Goal: Communication & Community: Share content

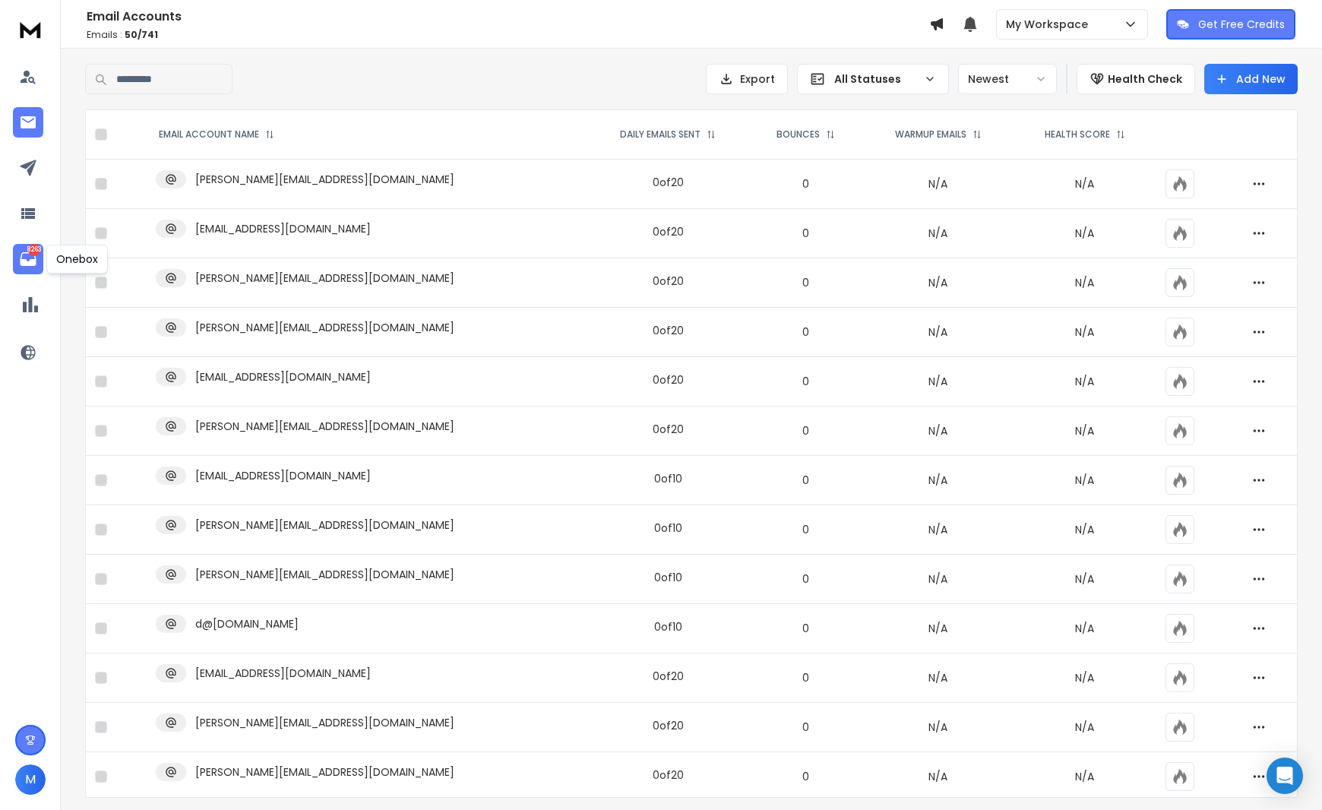
click at [30, 256] on p "8263" at bounding box center [34, 250] width 12 height 12
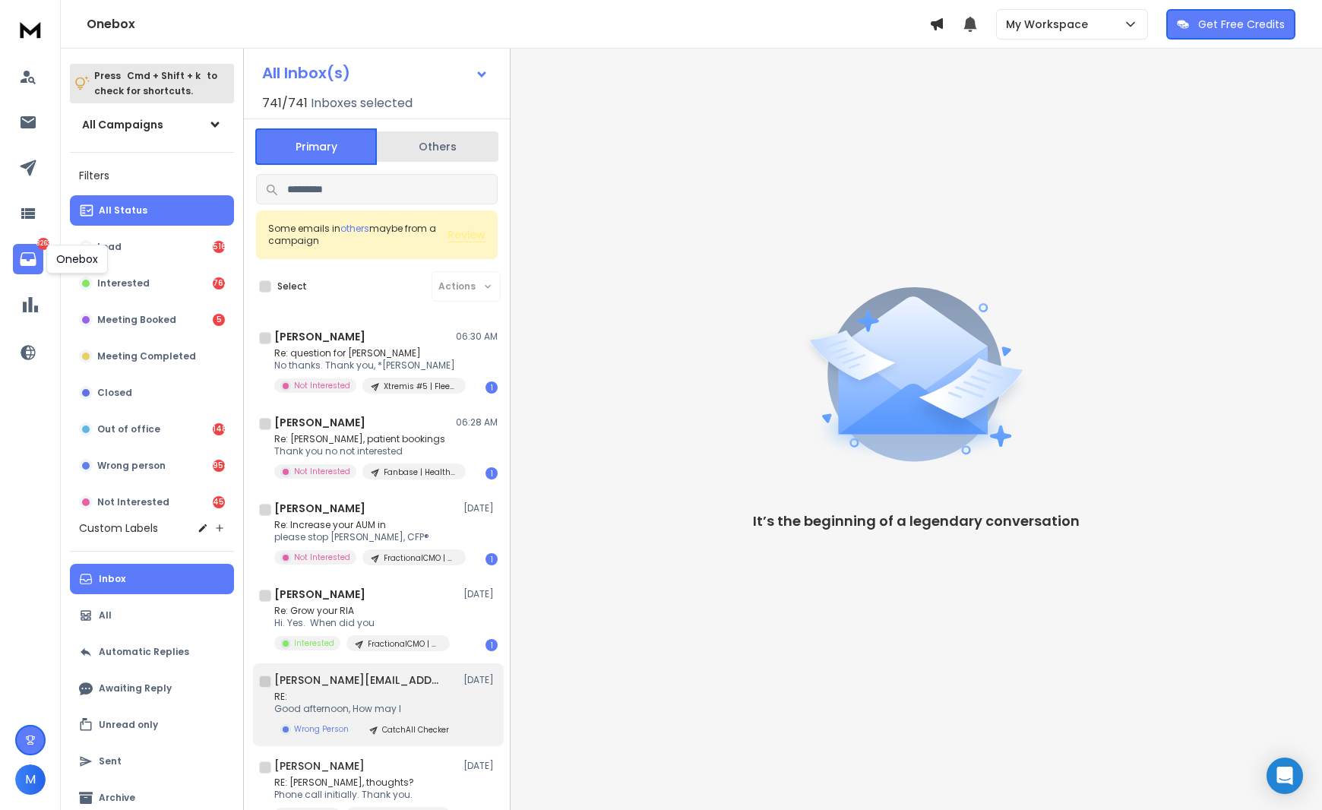
click at [436, 670] on div "[PERSON_NAME][EMAIL_ADDRESS][DOMAIN_NAME] [DATE] RE: Good afternoon, How may I …" at bounding box center [378, 704] width 251 height 83
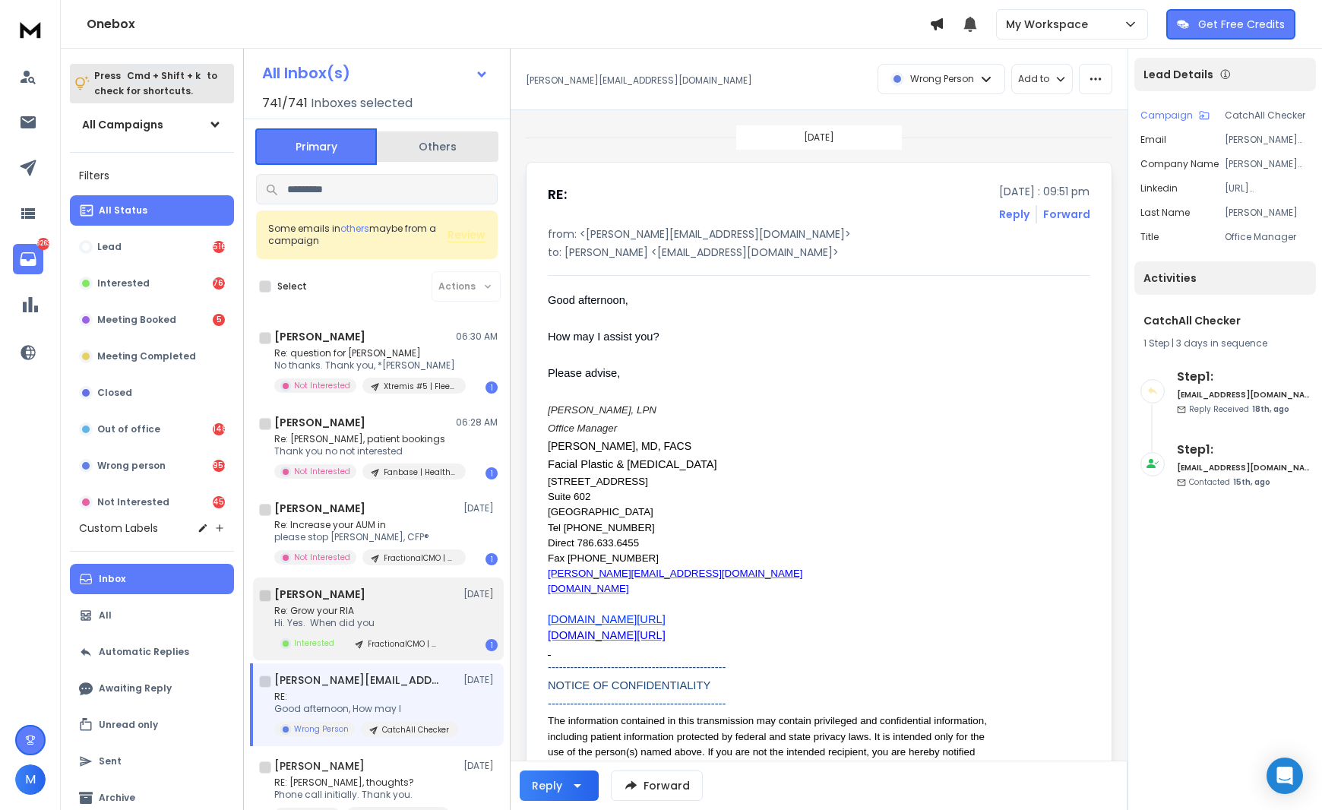
click at [435, 653] on div "[PERSON_NAME] [DATE] Re: Grow your RIA Hi. Yes. When did you Interested Fractio…" at bounding box center [378, 619] width 251 height 83
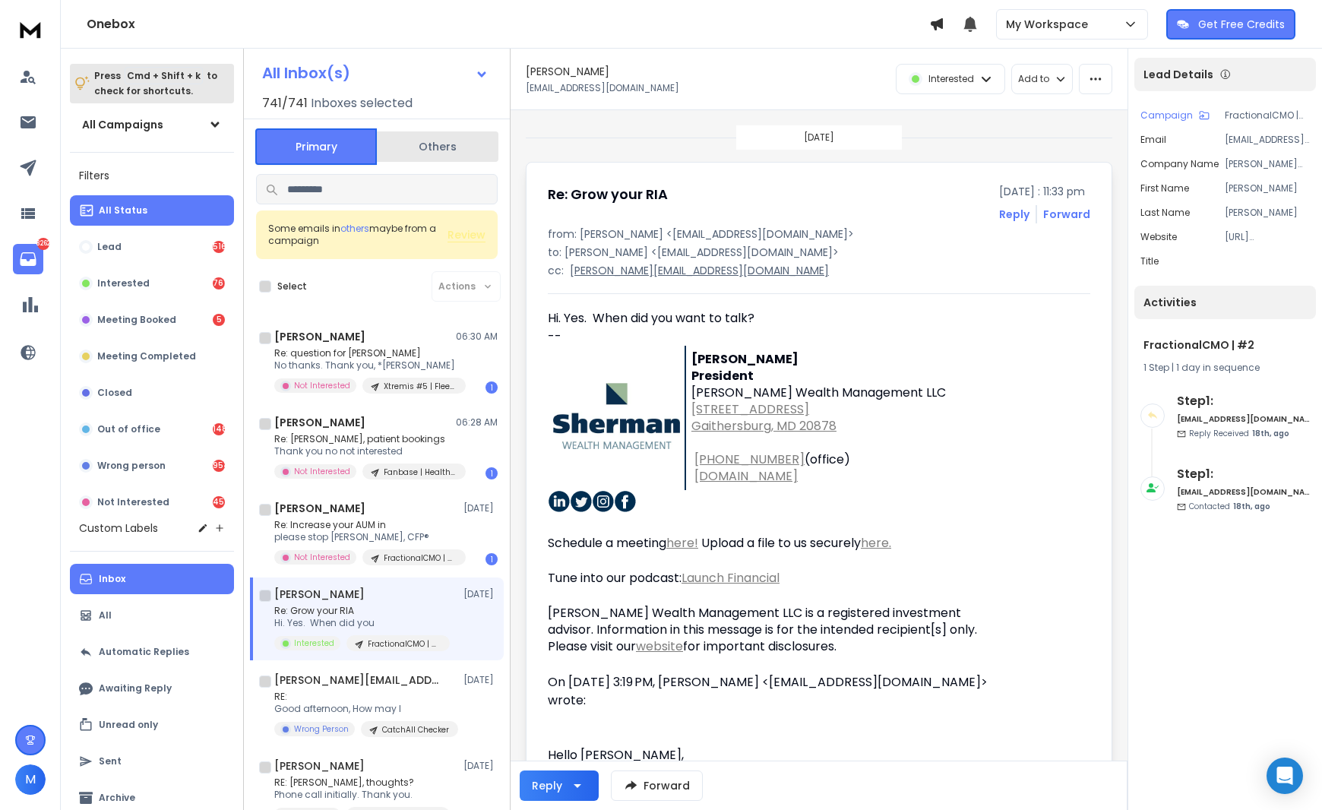
drag, startPoint x: 581, startPoint y: 618, endPoint x: 783, endPoint y: 619, distance: 201.4
click at [784, 619] on span "[PERSON_NAME] Wealth Management LLC is a registered investment advisor. Informa…" at bounding box center [764, 629] width 432 height 51
click at [783, 619] on span "[PERSON_NAME] Wealth Management LLC is a registered investment advisor. Informa…" at bounding box center [764, 629] width 432 height 51
click at [1025, 639] on div "Re: Grow your RIA [DATE] : 11:33 pm Reply Forward from: [PERSON_NAME] <[EMAIL_A…" at bounding box center [819, 653] width 543 height 939
click at [1109, 74] on button "button" at bounding box center [1095, 79] width 33 height 30
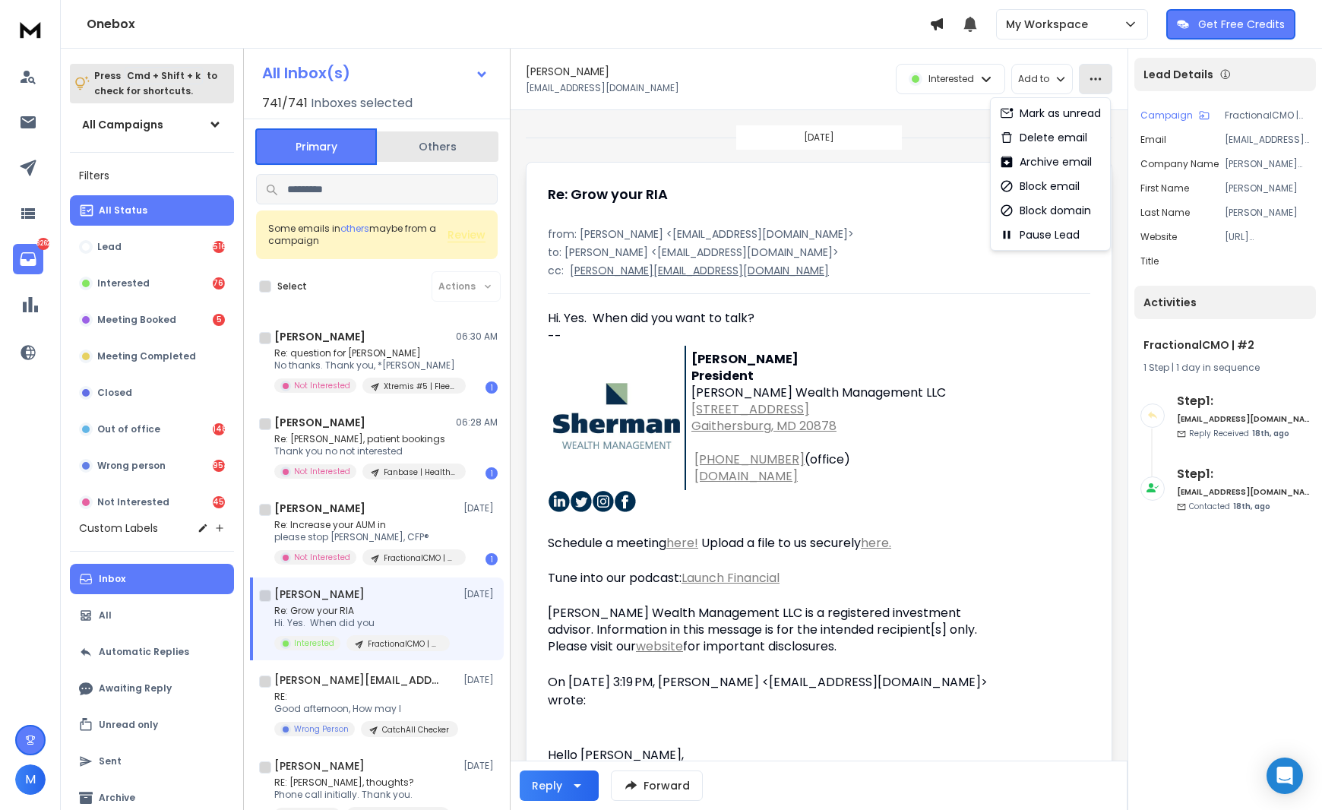
click at [1109, 74] on button "button" at bounding box center [1095, 79] width 33 height 30
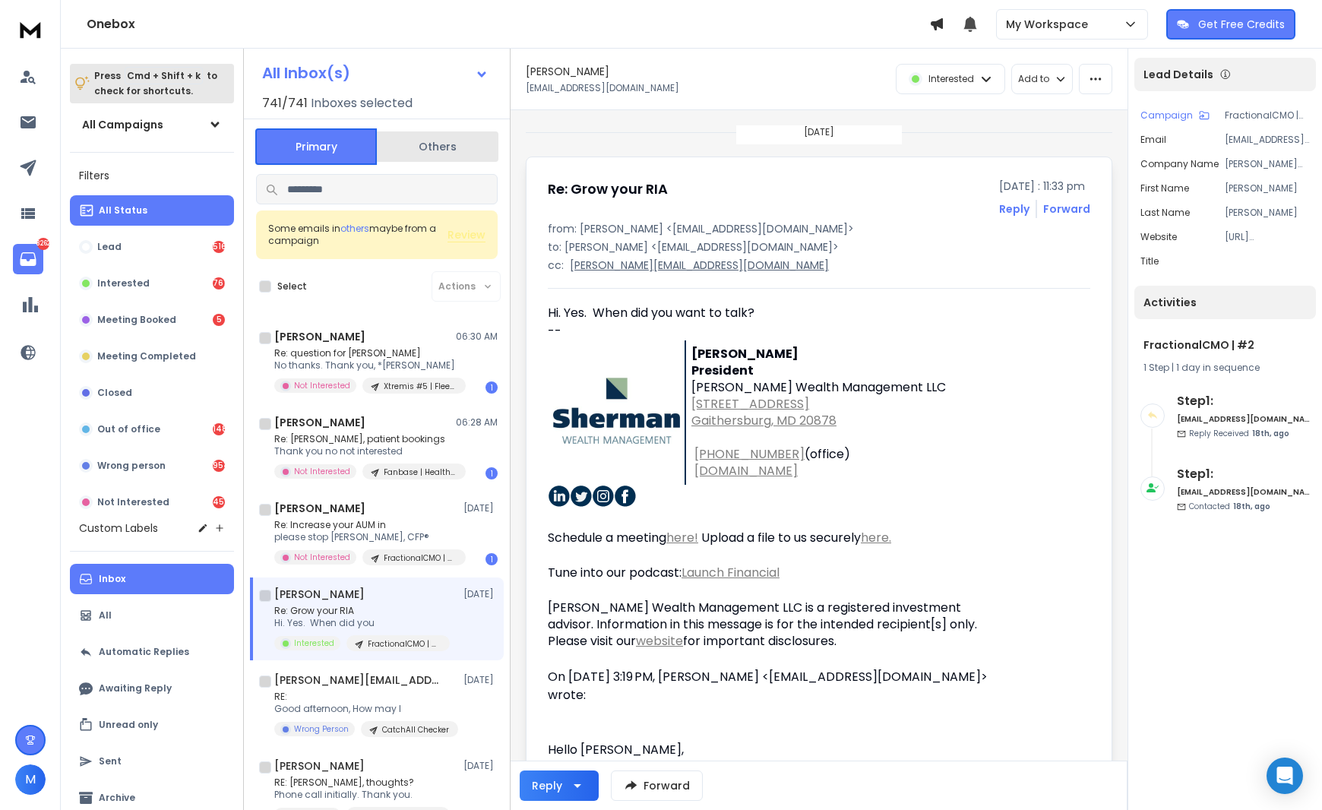
scroll to position [6, 0]
click at [681, 794] on button "Forward" at bounding box center [657, 786] width 92 height 30
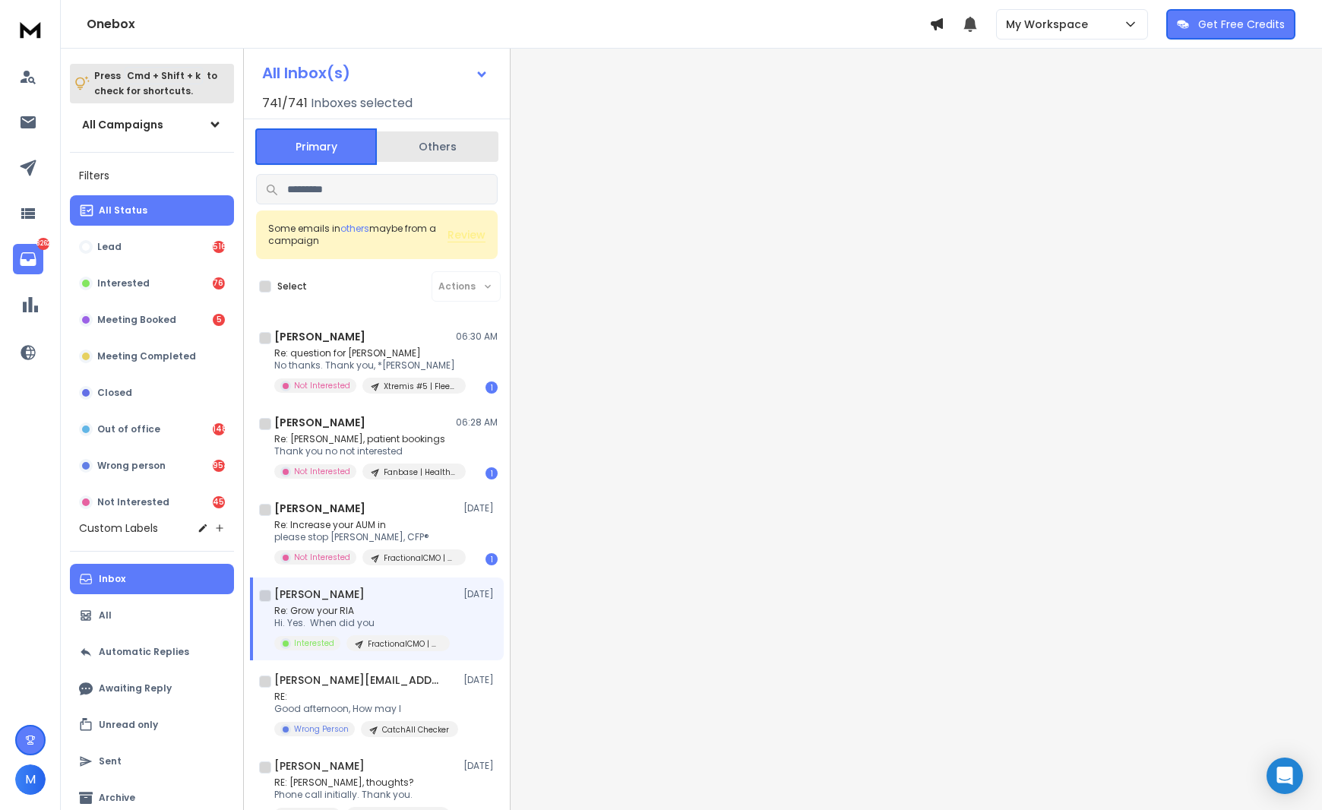
scroll to position [0, 0]
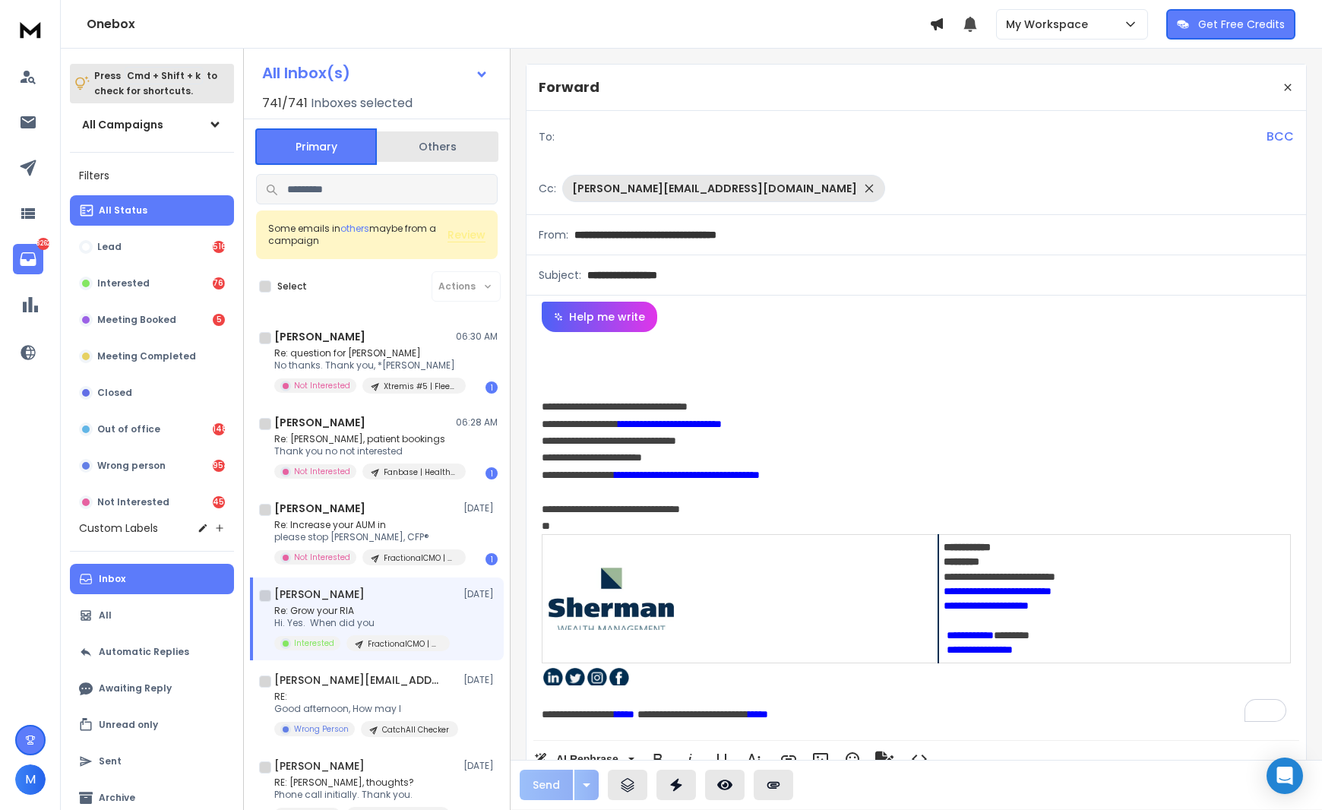
click at [607, 131] on input at bounding box center [614, 136] width 106 height 27
type input "**********"
click at [863, 188] on icon at bounding box center [869, 188] width 12 height 12
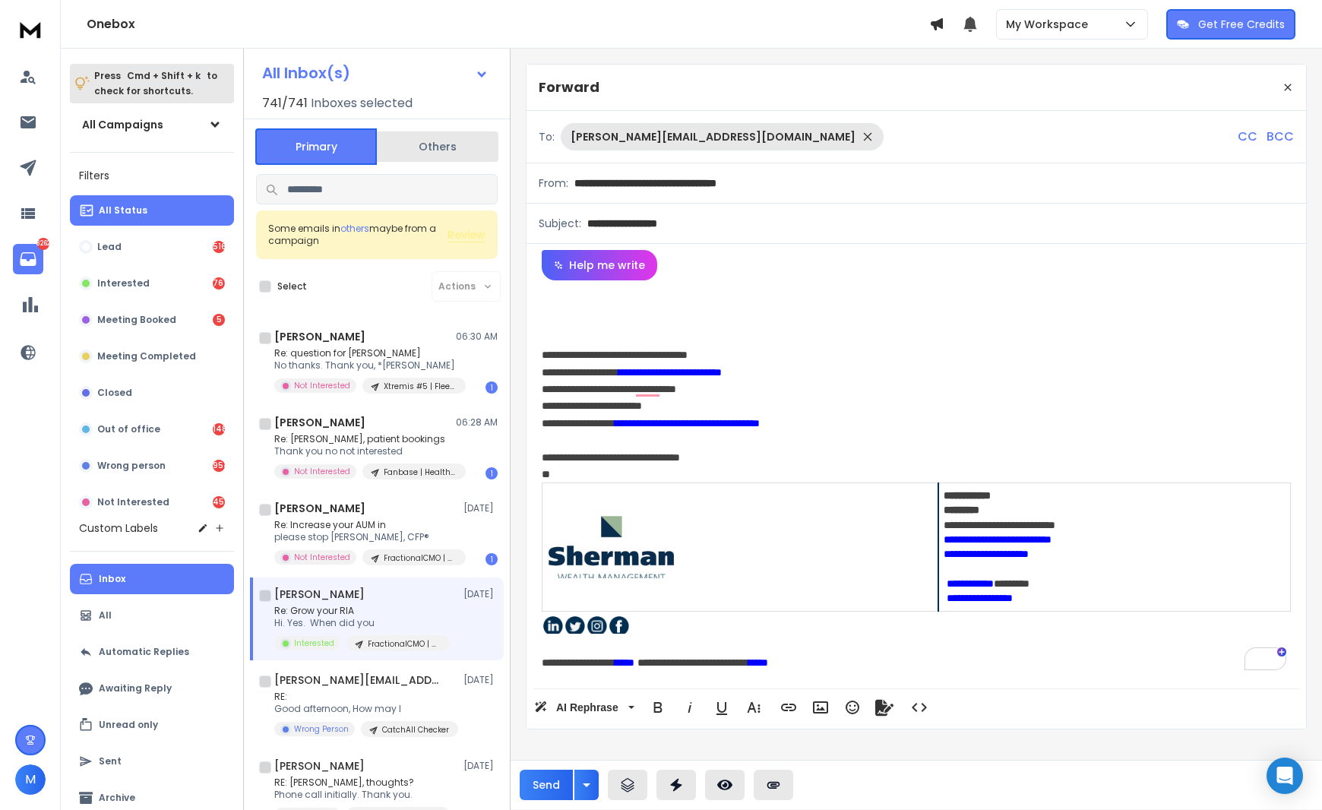
click at [747, 233] on div "**********" at bounding box center [916, 397] width 781 height 666
type input "**********"
click at [526, 178] on div "**********" at bounding box center [916, 397] width 781 height 666
click at [534, 774] on button "Send" at bounding box center [546, 785] width 53 height 30
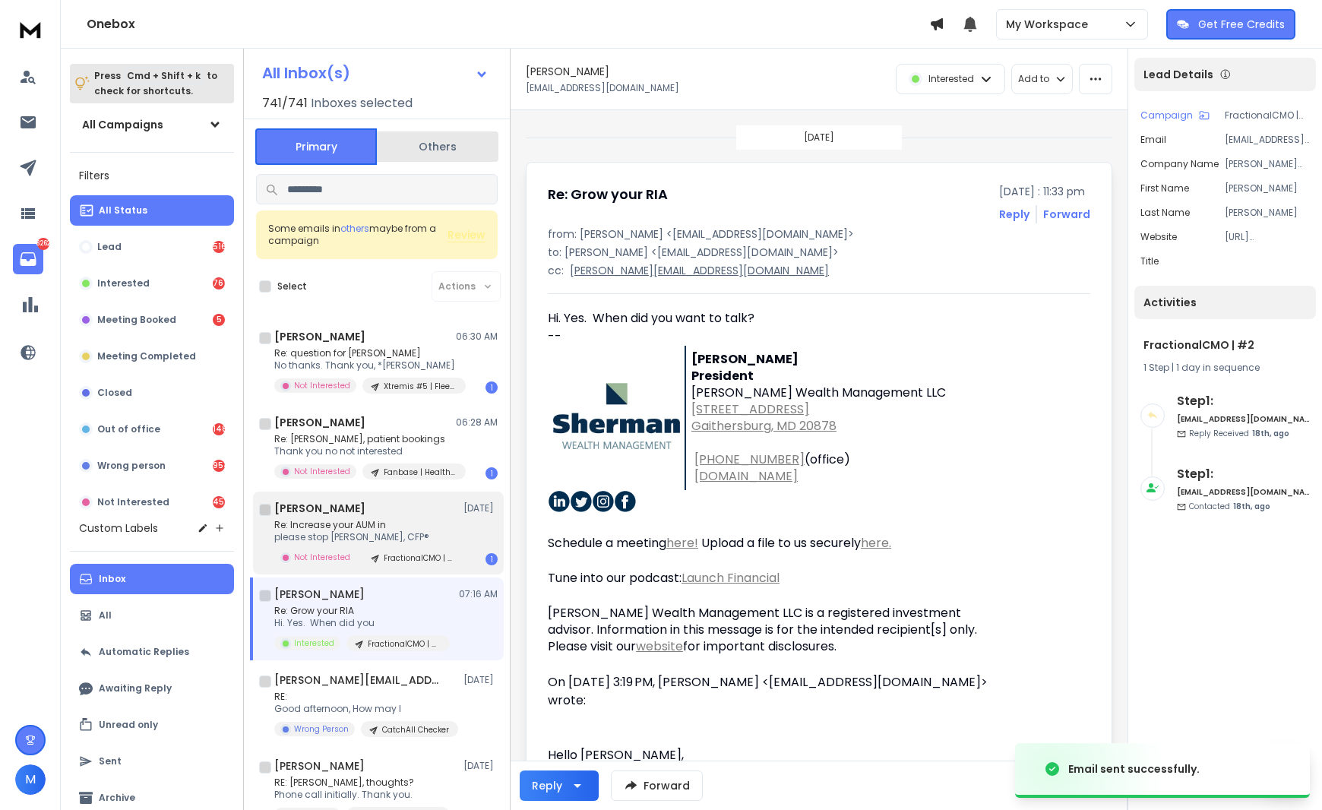
click at [460, 524] on div "Re: Increase your AUM in please stop [PERSON_NAME], CFP® Not Interested Fractio…" at bounding box center [370, 542] width 192 height 46
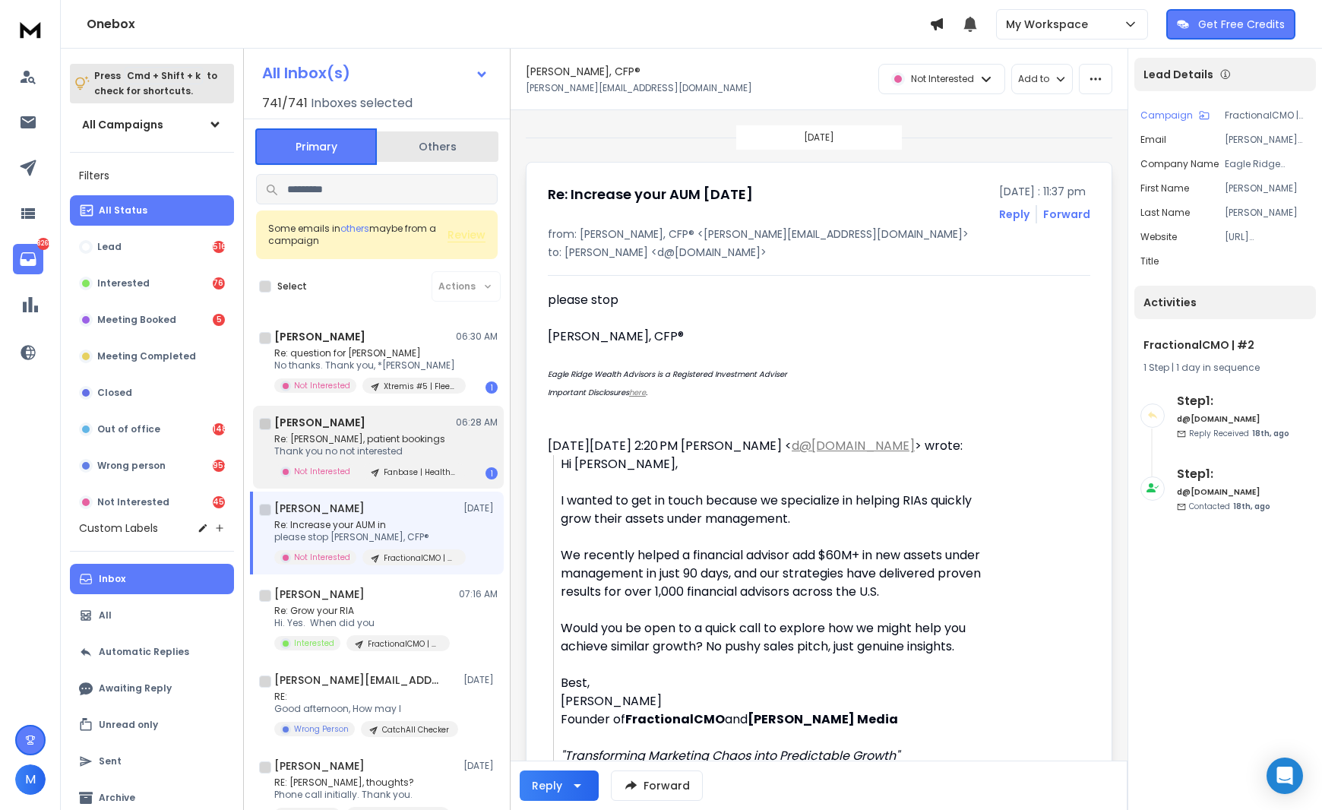
click at [463, 428] on p "06:28 AM" at bounding box center [477, 422] width 42 height 12
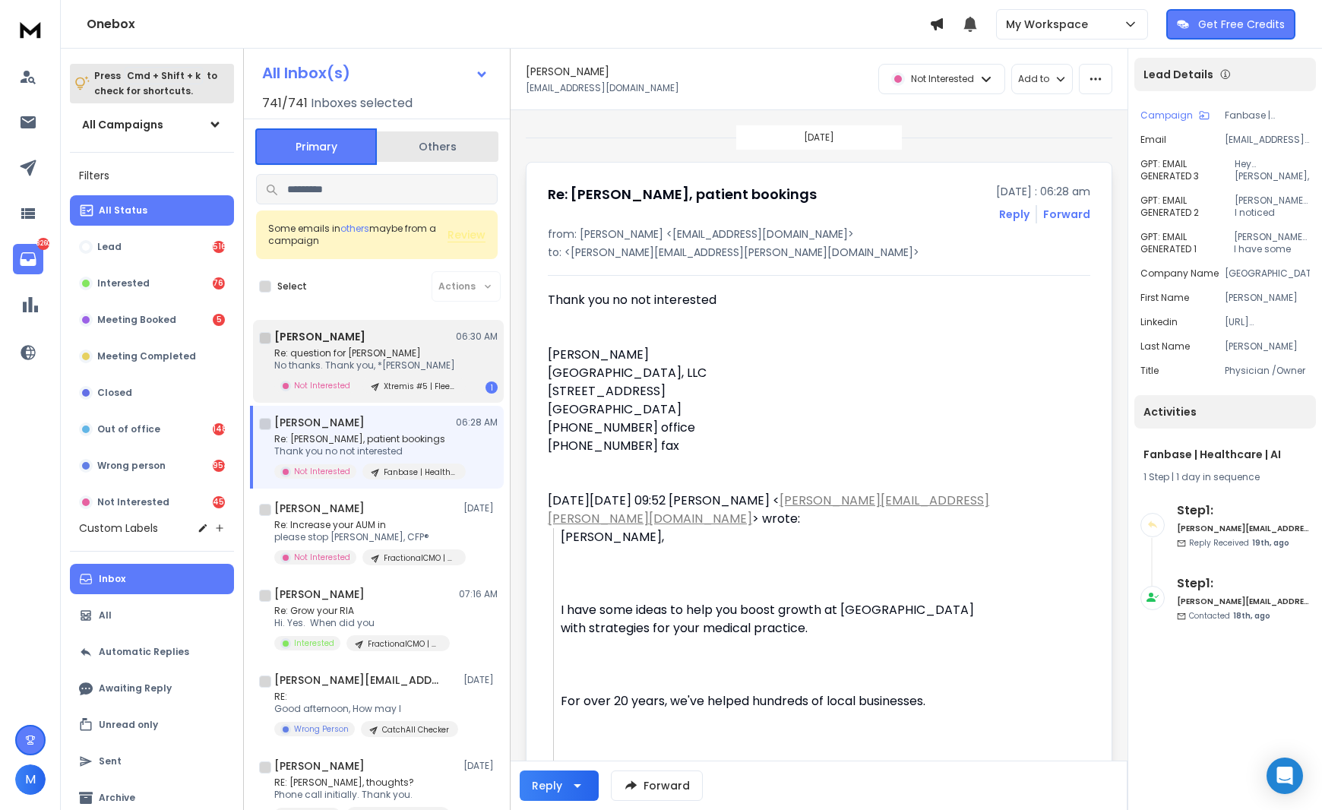
click at [456, 334] on p "06:30 AM" at bounding box center [477, 337] width 42 height 12
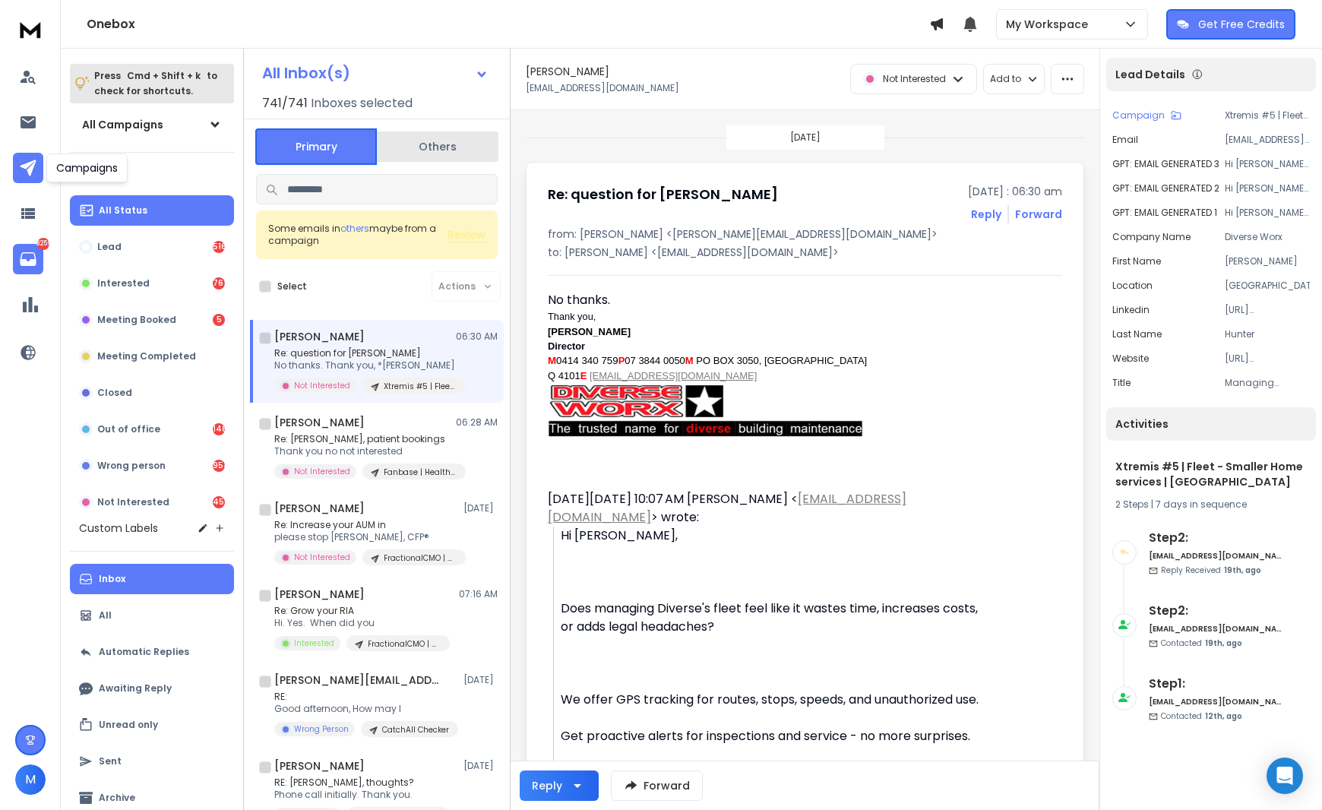
click at [32, 169] on icon at bounding box center [28, 168] width 16 height 16
